Goal: Task Accomplishment & Management: Use online tool/utility

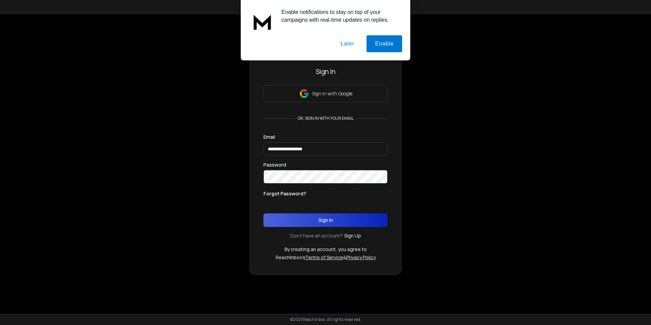
click at [330, 215] on button "Sign In" at bounding box center [325, 220] width 124 height 14
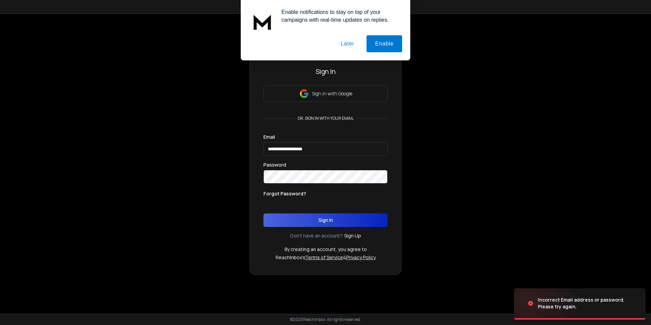
click at [343, 48] on button "Later" at bounding box center [347, 43] width 31 height 17
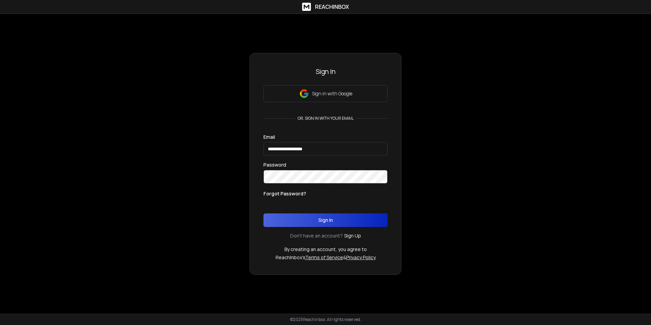
click at [288, 220] on button "Sign In" at bounding box center [325, 220] width 124 height 14
click at [319, 220] on button "Sign In" at bounding box center [325, 220] width 124 height 14
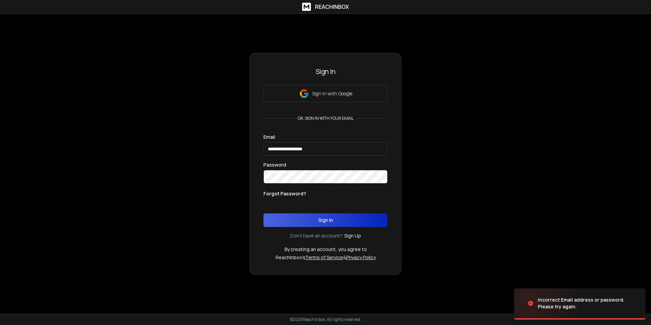
click at [460, 109] on div "**********" at bounding box center [325, 163] width 651 height 273
click at [379, 176] on icon at bounding box center [379, 177] width 5 height 5
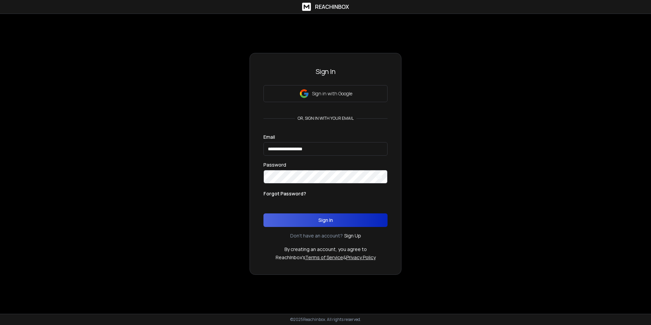
click at [328, 224] on button "Sign In" at bounding box center [325, 220] width 124 height 14
